Goal: Task Accomplishment & Management: Use online tool/utility

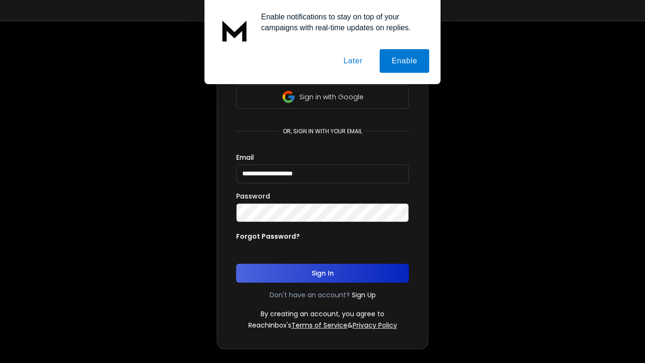
type input "**********"
click at [323, 273] on button "Sign In" at bounding box center [322, 273] width 173 height 19
